Goal: Navigation & Orientation: Find specific page/section

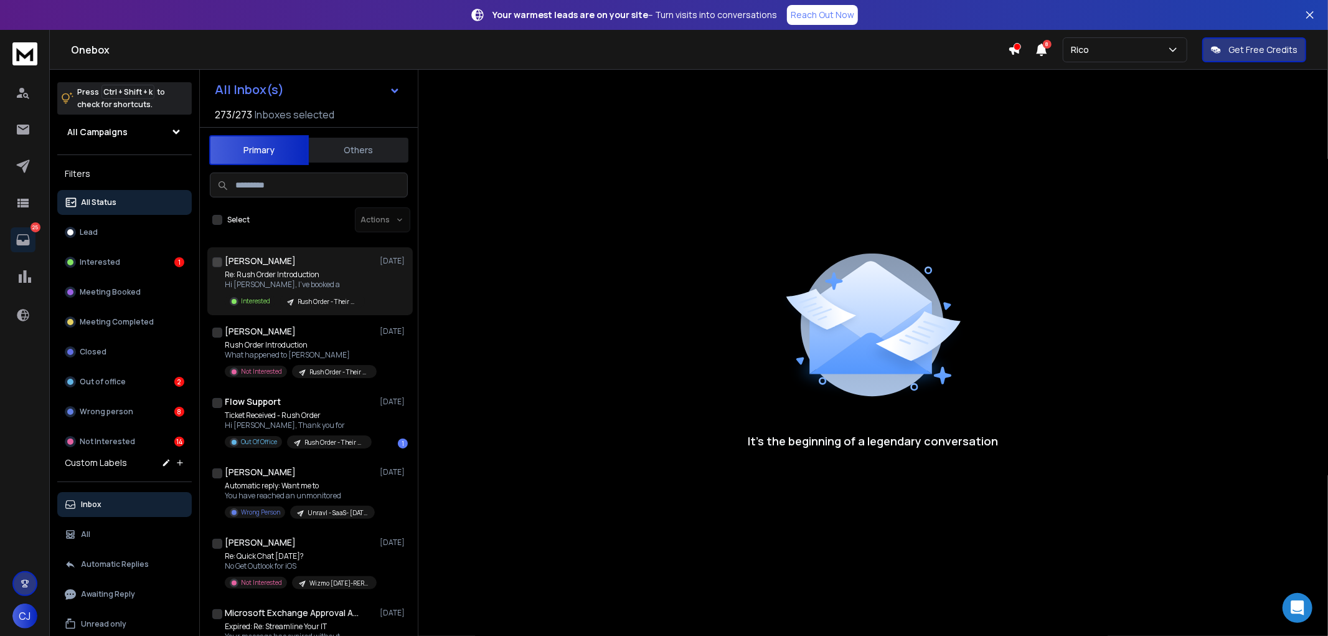
click at [312, 281] on p "Hi [PERSON_NAME], I've booked a" at bounding box center [295, 285] width 140 height 10
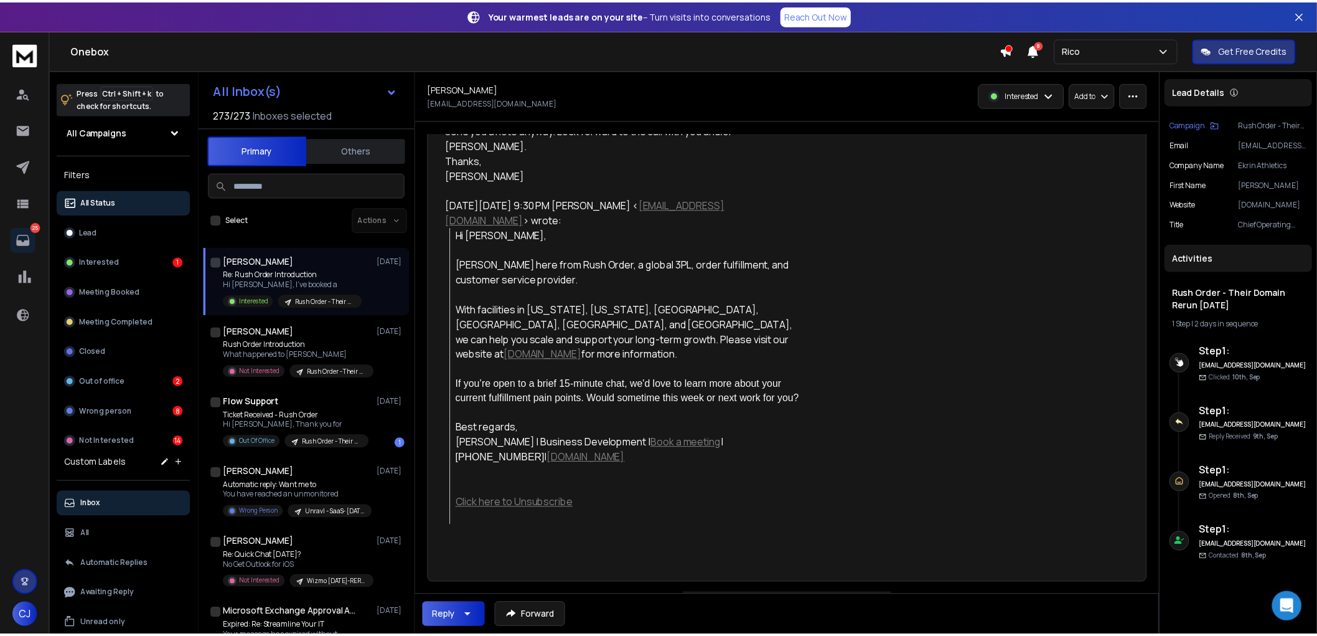
scroll to position [208, 0]
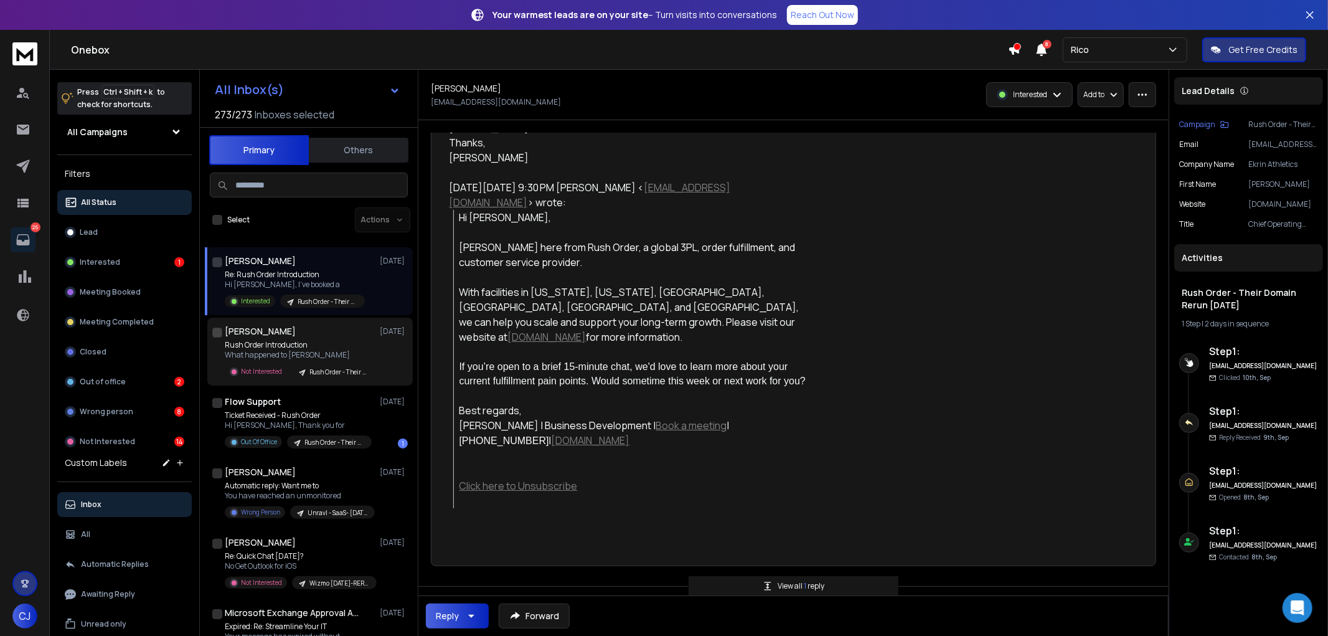
click at [290, 328] on h1 "[PERSON_NAME]" at bounding box center [260, 331] width 71 height 12
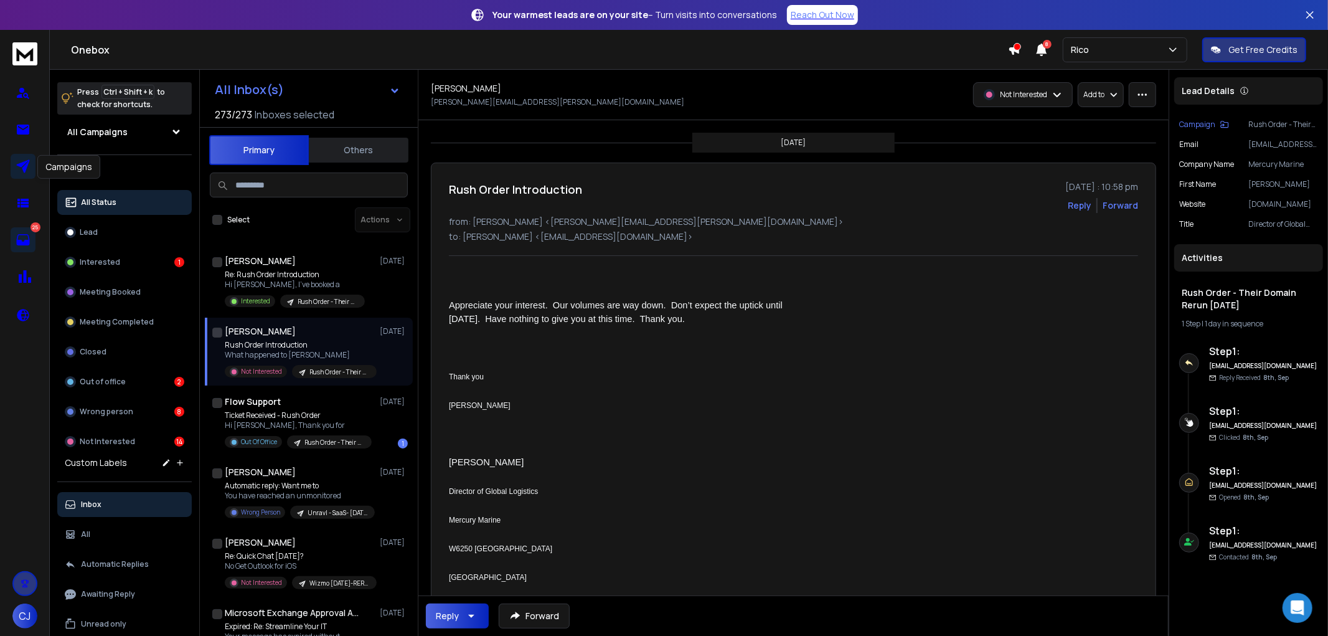
click at [23, 164] on icon at bounding box center [22, 165] width 13 height 13
